Goal: Find specific page/section: Find specific page/section

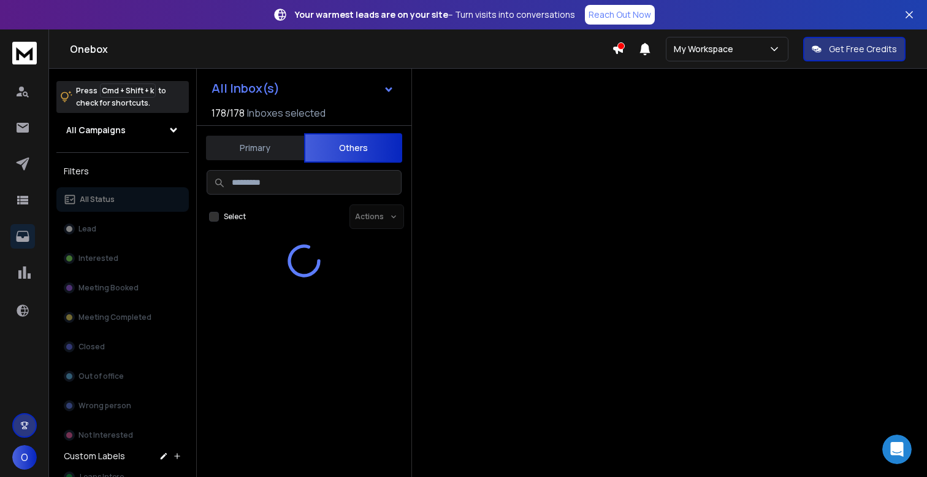
scroll to position [131, 0]
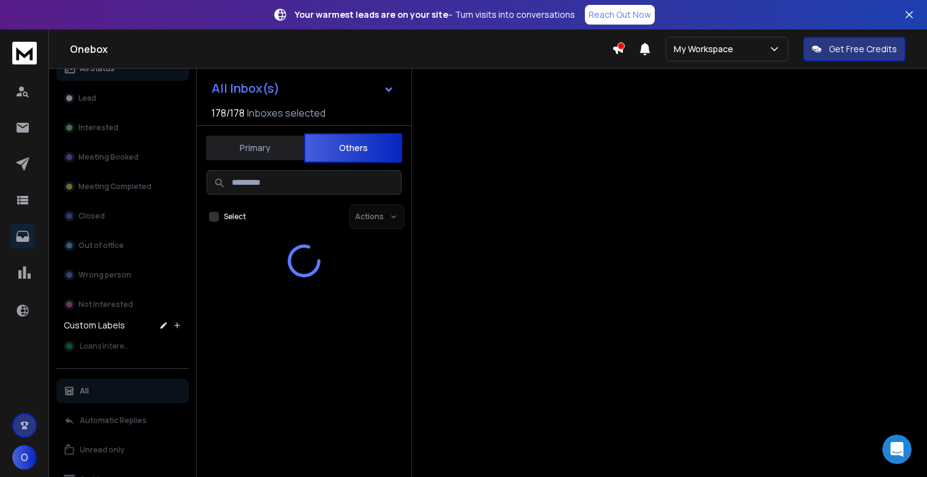
click at [269, 144] on button "Primary" at bounding box center [255, 147] width 98 height 27
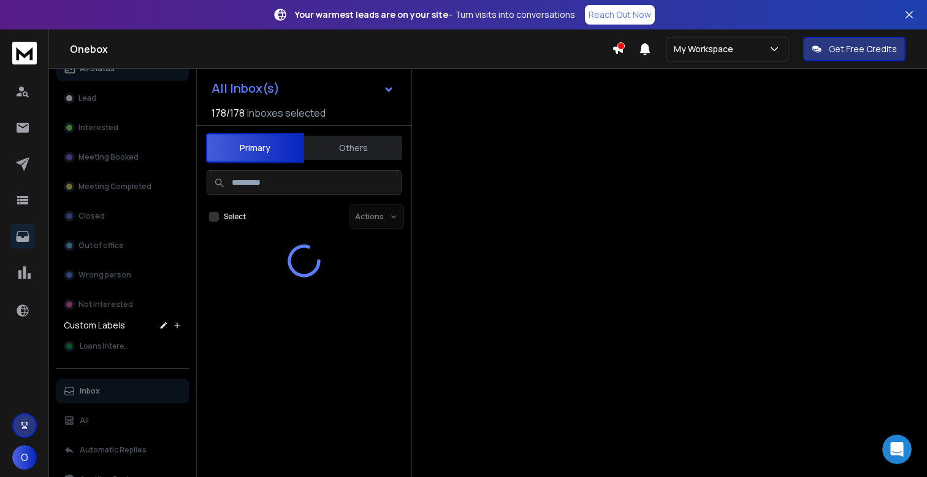
click at [269, 144] on button "Primary" at bounding box center [255, 147] width 98 height 29
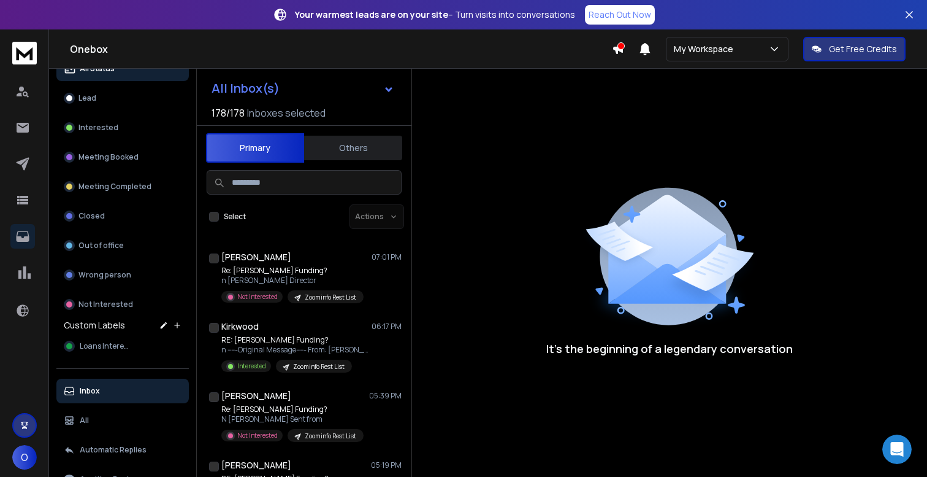
click at [335, 153] on button "Others" at bounding box center [353, 147] width 98 height 27
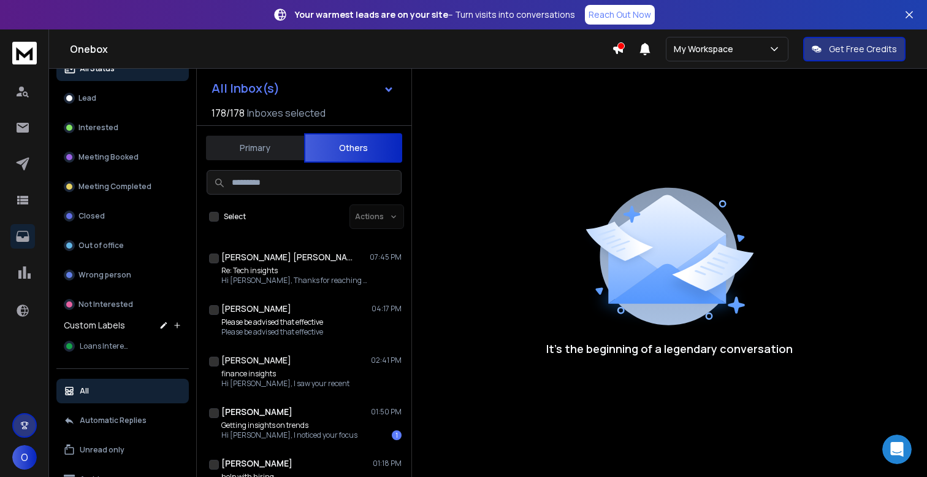
click at [262, 153] on button "Primary" at bounding box center [255, 147] width 98 height 27
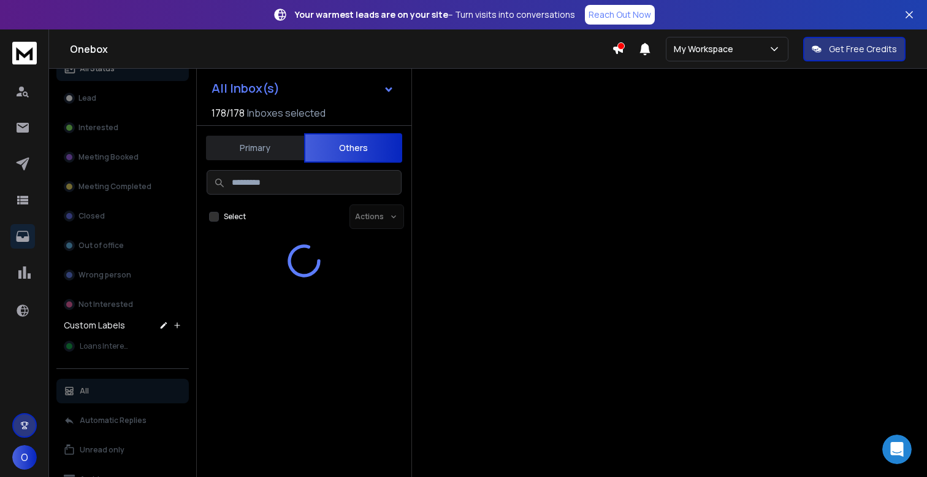
click at [367, 139] on button "Others" at bounding box center [353, 147] width 98 height 29
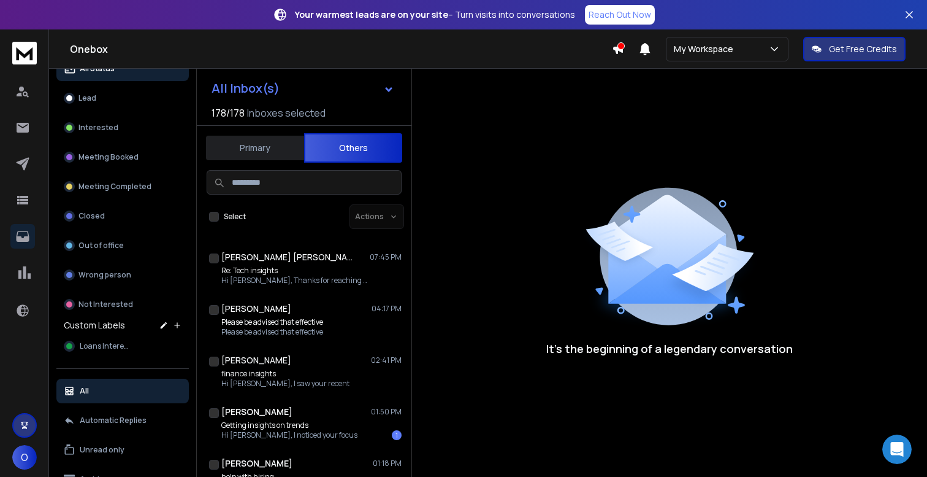
click at [262, 141] on button "Primary" at bounding box center [255, 147] width 98 height 27
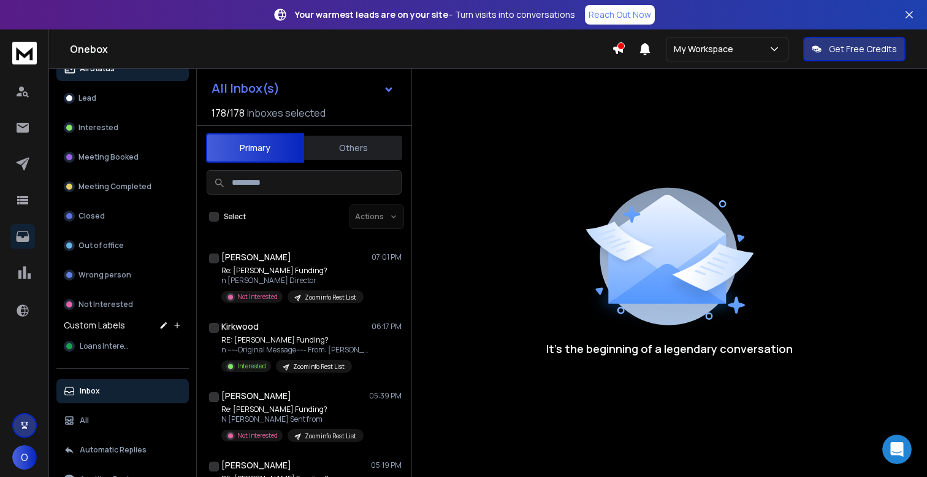
click at [334, 129] on div "All Inbox(s) 178 / 178 Inboxes selected Primary Others Select Actions [PERSON_N…" at bounding box center [304, 307] width 215 height 477
click at [334, 134] on div "All Inbox(s) 178 / 178 Inboxes selected Primary Others Select Actions [PERSON_N…" at bounding box center [304, 307] width 215 height 477
click at [334, 139] on button "Others" at bounding box center [353, 147] width 98 height 27
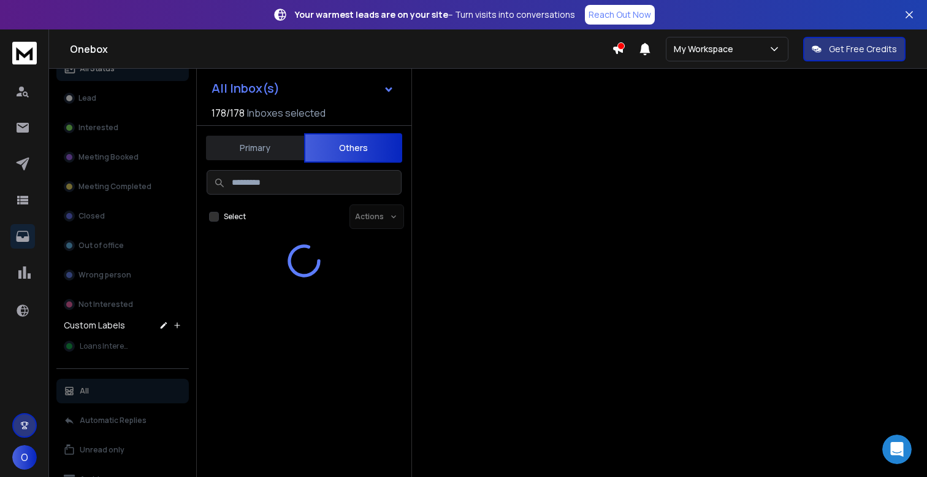
drag, startPoint x: 334, startPoint y: 139, endPoint x: 321, endPoint y: 146, distance: 14.8
click at [334, 139] on button "Others" at bounding box center [353, 147] width 98 height 29
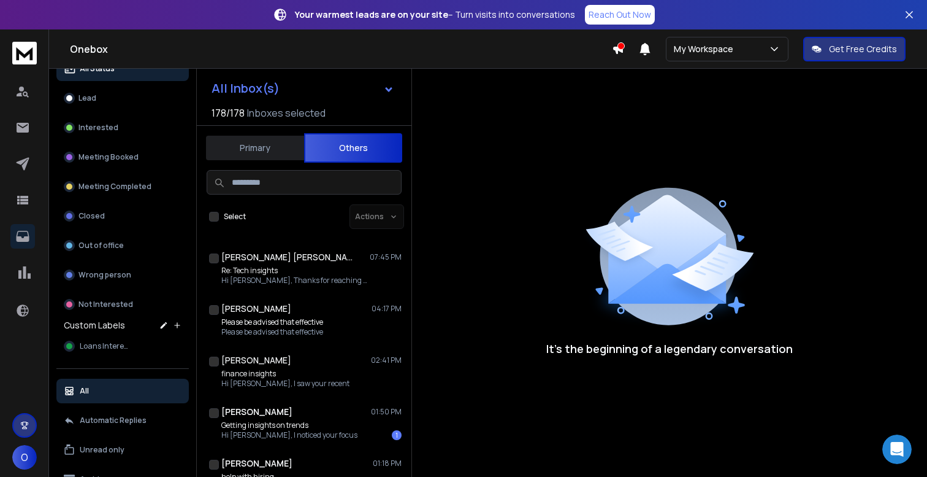
click at [259, 151] on button "Primary" at bounding box center [255, 147] width 98 height 27
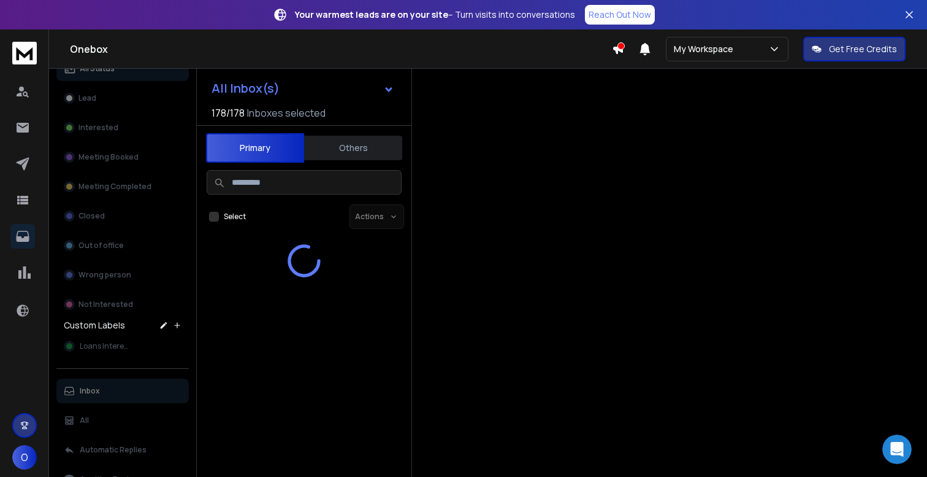
click at [259, 151] on button "Primary" at bounding box center [255, 147] width 98 height 29
